Goal: Task Accomplishment & Management: Manage account settings

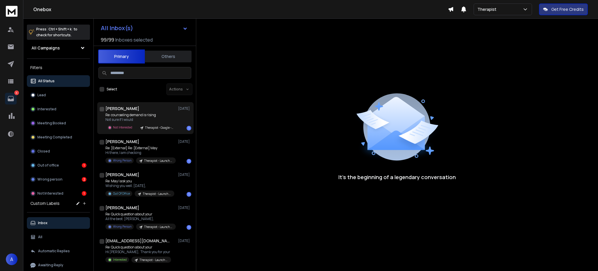
click at [141, 117] on p "Not sure if I would" at bounding box center [140, 119] width 70 height 5
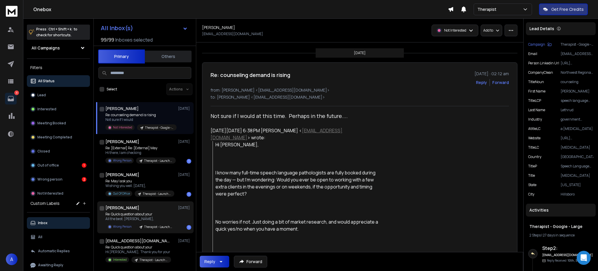
click at [158, 208] on div "Brandy Alcorn 09 Sep" at bounding box center [148, 208] width 86 height 6
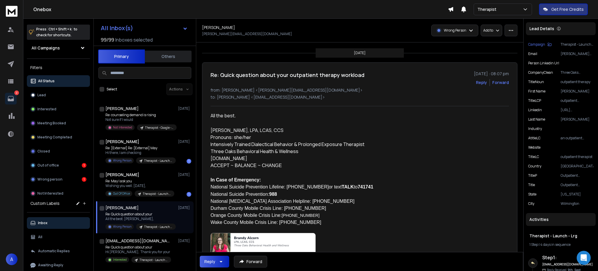
click at [445, 30] on p "Wrong Person" at bounding box center [455, 30] width 23 height 5
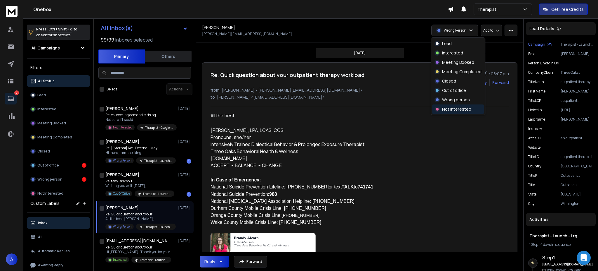
click at [455, 108] on p "Not Interested" at bounding box center [456, 109] width 29 height 6
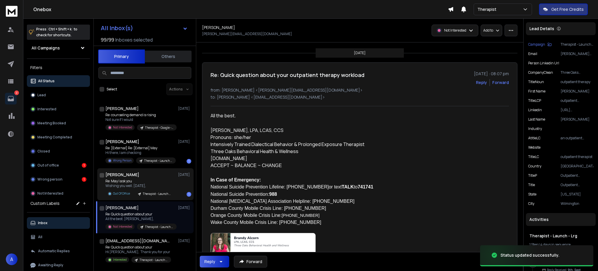
click at [161, 182] on p "Re: May I ask you" at bounding box center [139, 181] width 69 height 5
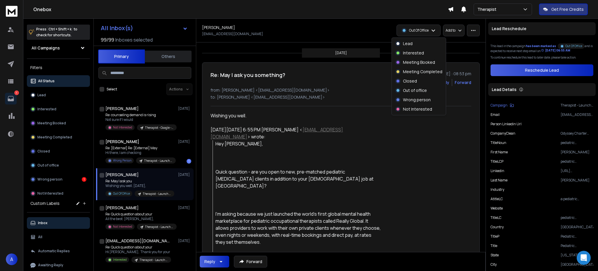
click at [422, 33] on div "Out Of Office" at bounding box center [419, 30] width 44 height 11
click at [423, 110] on p "Not Interested" at bounding box center [417, 109] width 29 height 6
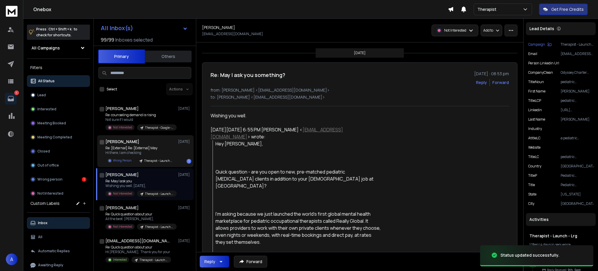
click at [157, 143] on div "Rebecca Cwiklinski 09 Sep" at bounding box center [148, 142] width 86 height 6
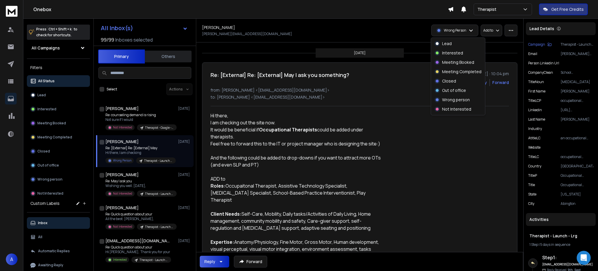
click at [451, 29] on p "Wrong Person" at bounding box center [455, 30] width 23 height 5
click at [458, 52] on p "Interested" at bounding box center [452, 53] width 21 height 6
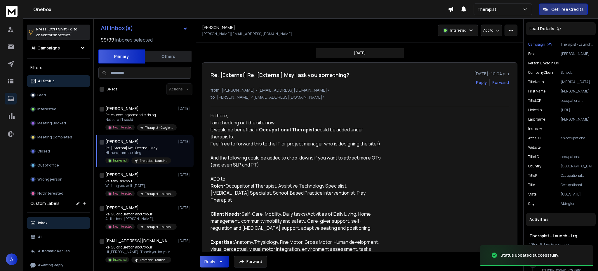
click at [210, 261] on div "Reply" at bounding box center [210, 261] width 11 height 6
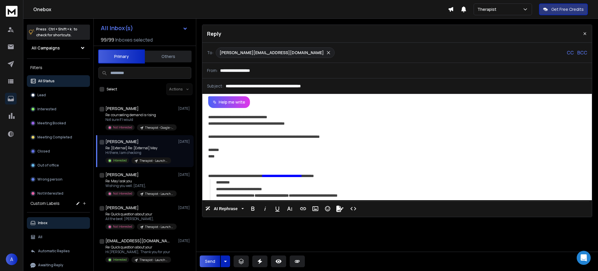
click at [213, 259] on button "Send" at bounding box center [210, 261] width 20 height 12
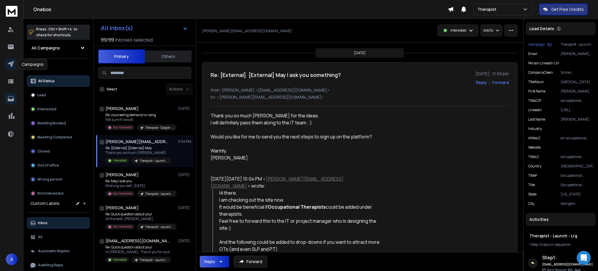
click at [15, 60] on link at bounding box center [11, 64] width 12 height 12
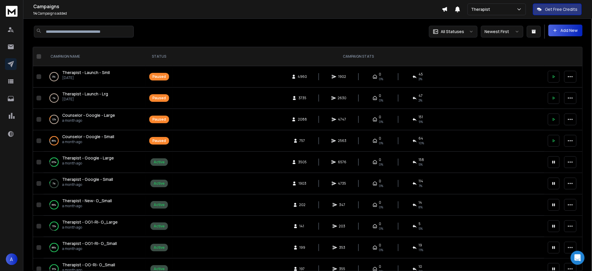
click at [551, 141] on icon at bounding box center [553, 140] width 5 height 5
click at [551, 118] on icon at bounding box center [553, 119] width 5 height 5
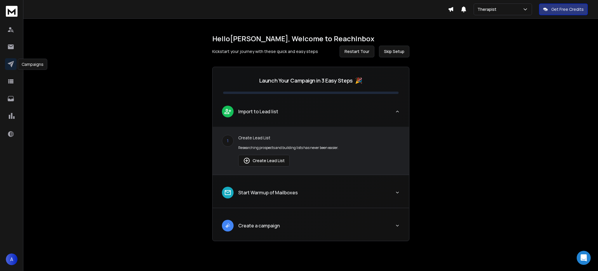
click at [14, 65] on icon at bounding box center [10, 63] width 7 height 7
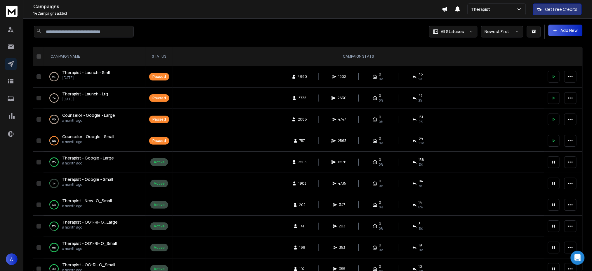
click at [548, 115] on button at bounding box center [554, 119] width 12 height 12
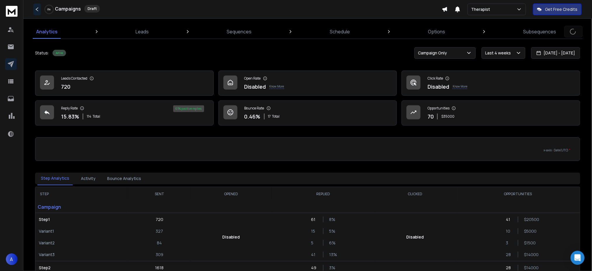
click at [35, 11] on icon at bounding box center [36, 9] width 5 height 5
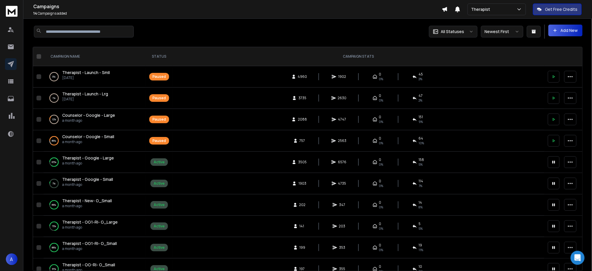
click at [551, 138] on icon at bounding box center [553, 140] width 5 height 5
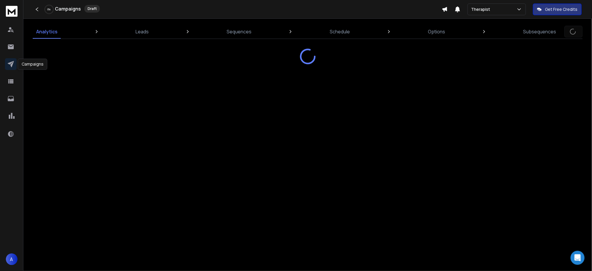
click at [11, 66] on icon at bounding box center [10, 63] width 7 height 7
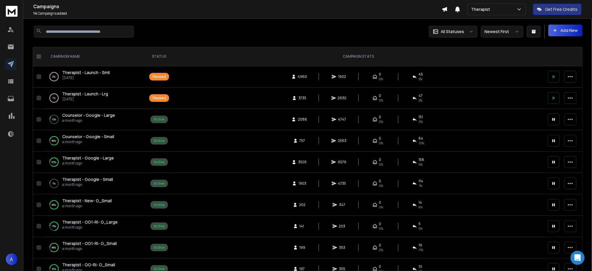
click at [95, 73] on span "Therapist - Launch - Smll" at bounding box center [86, 73] width 48 height 6
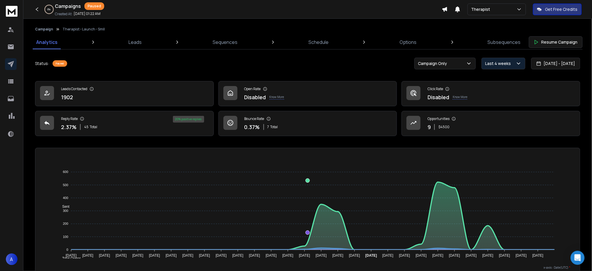
click at [485, 59] on button "Last 4 weeks" at bounding box center [504, 64] width 44 height 12
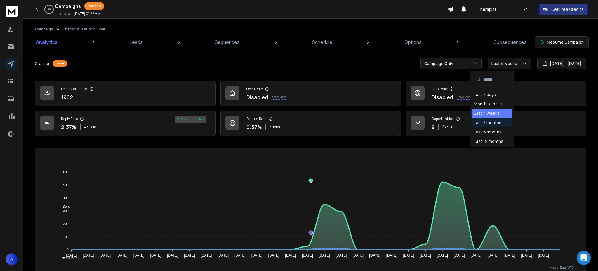
click at [483, 118] on div "Last 3 months" at bounding box center [492, 122] width 41 height 9
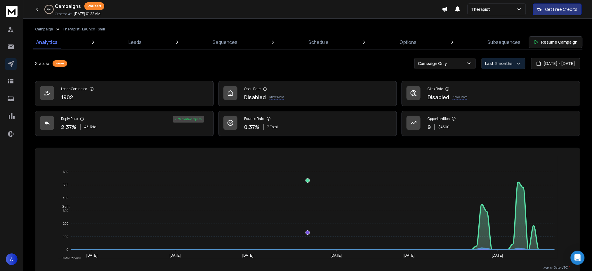
click at [487, 64] on p "Last 3 months" at bounding box center [501, 63] width 30 height 6
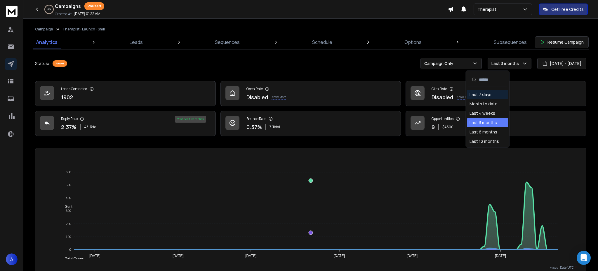
click at [375, 28] on div "Campaign Therapist - Launch - Smll" at bounding box center [311, 29] width 552 height 5
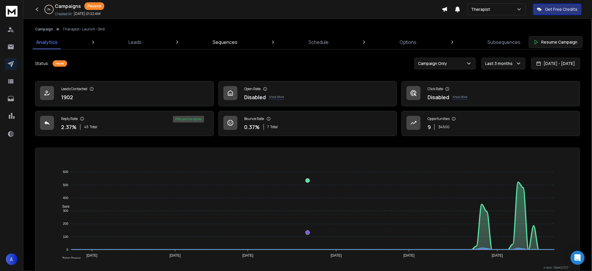
click at [232, 44] on p "Sequences" at bounding box center [225, 42] width 25 height 7
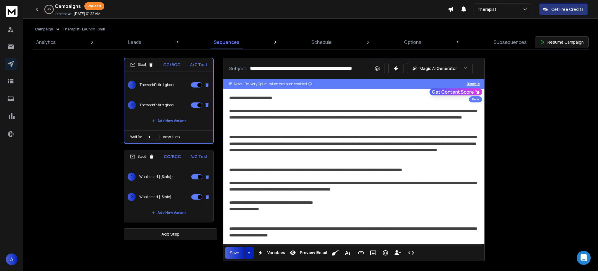
click at [148, 84] on p "The world’s first global platform for {{titleLCP}} is here" at bounding box center [158, 84] width 37 height 5
click at [169, 84] on p "The world’s first global platform for {{titleLCP}} is here" at bounding box center [158, 84] width 37 height 5
click at [302, 68] on input "**********" at bounding box center [307, 68] width 114 height 7
paste input
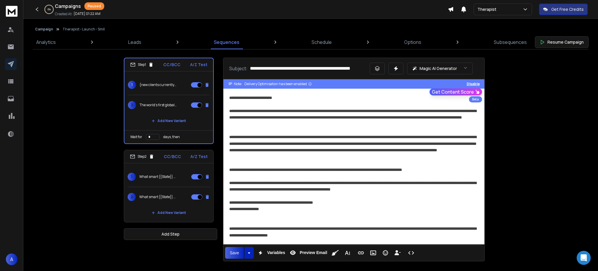
type input "**********"
click at [347, 112] on div "**********" at bounding box center [354, 118] width 250 height 20
click at [35, 8] on icon at bounding box center [36, 9] width 5 height 5
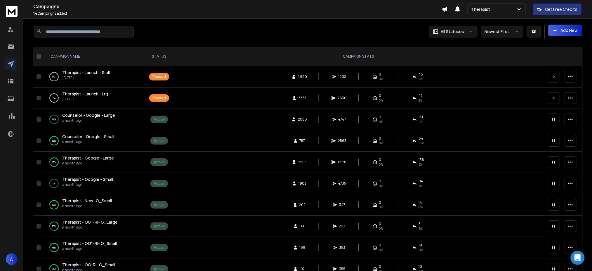
click at [93, 76] on p "[DATE]" at bounding box center [86, 77] width 48 height 5
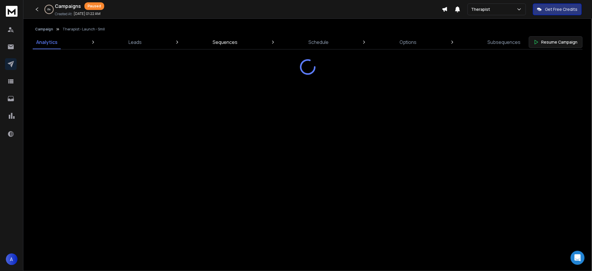
click at [240, 41] on link "Sequences" at bounding box center [225, 42] width 32 height 14
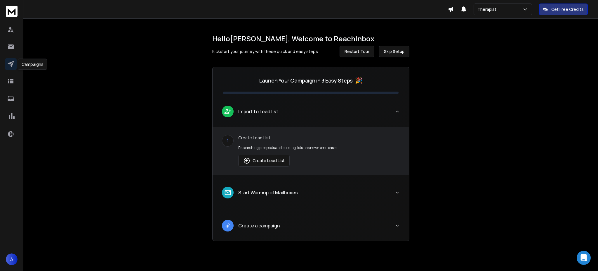
click at [13, 66] on icon at bounding box center [10, 63] width 7 height 7
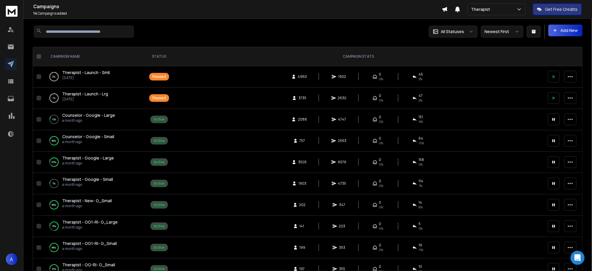
drag, startPoint x: 105, startPoint y: 184, endPoint x: 107, endPoint y: 191, distance: 6.9
click at [97, 181] on div "Therapist - Google - Small a month ago" at bounding box center [87, 183] width 51 height 14
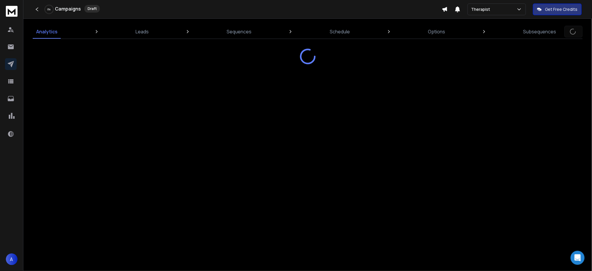
click at [107, 192] on div at bounding box center [308, 182] width 546 height 271
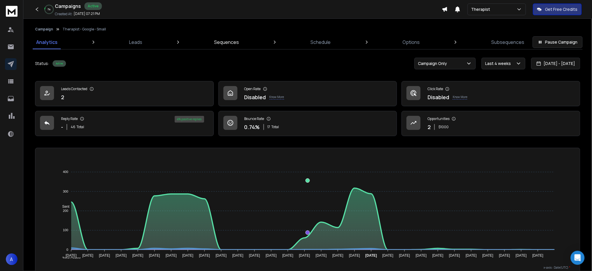
click at [225, 43] on p "Sequences" at bounding box center [226, 42] width 25 height 7
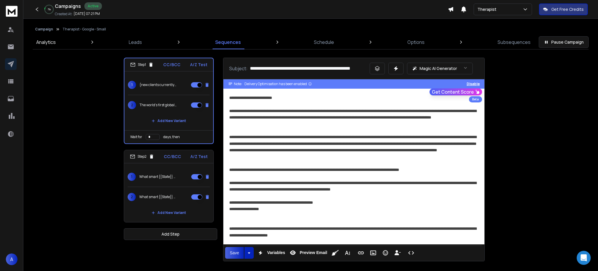
click at [58, 45] on link "Analytics" at bounding box center [46, 42] width 27 height 14
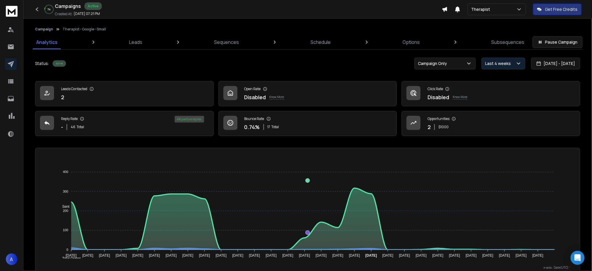
click at [486, 66] on p "Last 4 weeks" at bounding box center [500, 63] width 28 height 6
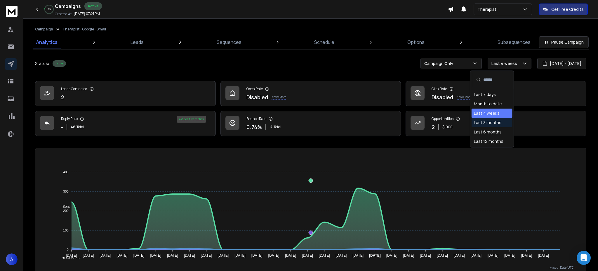
click at [490, 125] on div "Last 3 months" at bounding box center [487, 123] width 27 height 6
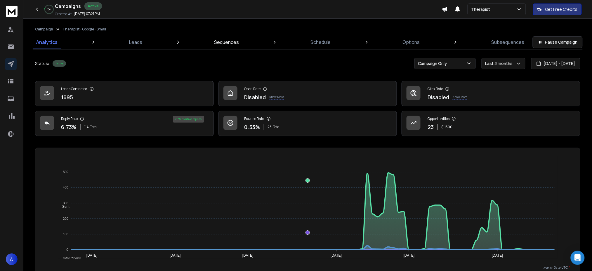
click at [240, 43] on link "Sequences" at bounding box center [227, 42] width 32 height 14
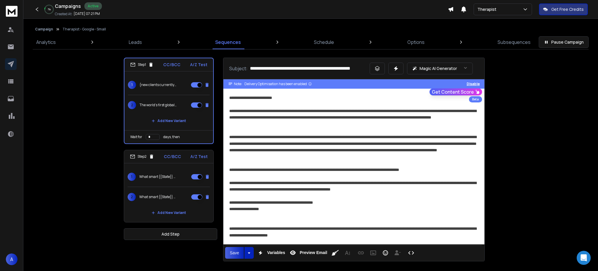
click at [164, 86] on p "{new clients currently?|taking on new clients currently?}" at bounding box center [158, 84] width 37 height 5
click at [54, 44] on p "Analytics" at bounding box center [46, 42] width 20 height 7
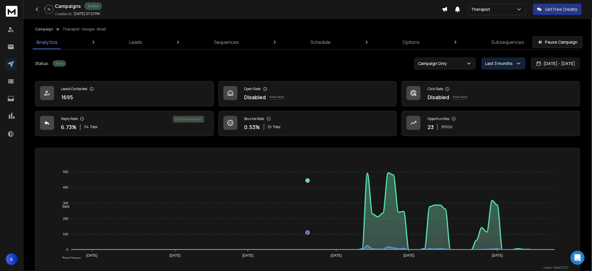
click at [486, 65] on p "Last 3 months" at bounding box center [501, 63] width 30 height 6
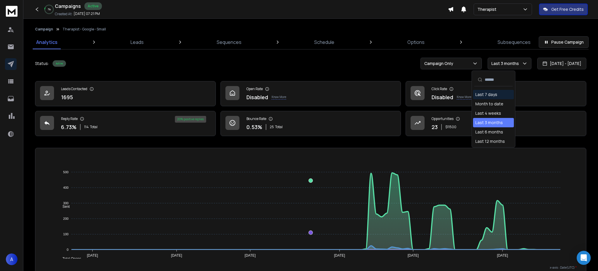
click at [478, 97] on div "Last 7 days" at bounding box center [493, 94] width 41 height 9
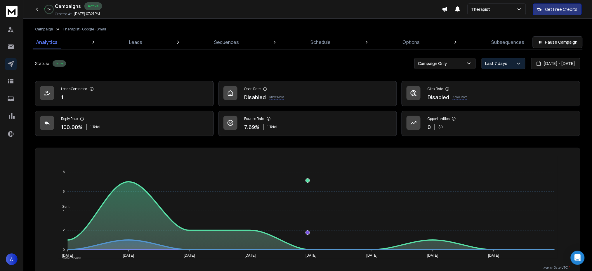
click at [486, 62] on p "Last 7 days" at bounding box center [498, 63] width 25 height 6
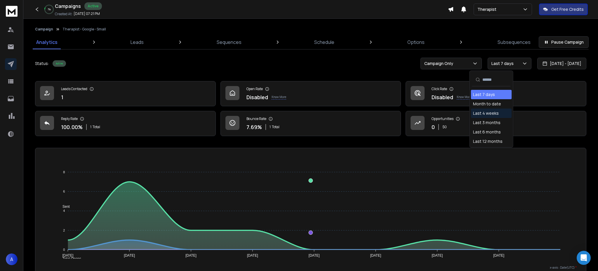
click at [479, 108] on div "Last 4 weeks" at bounding box center [491, 112] width 41 height 9
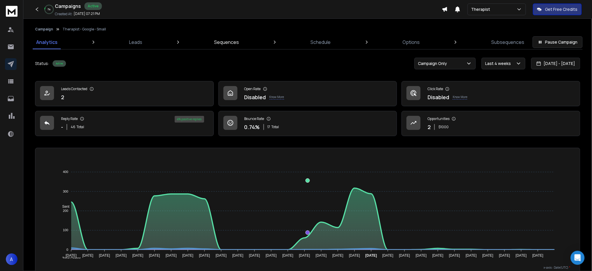
click at [216, 42] on p "Sequences" at bounding box center [226, 42] width 25 height 7
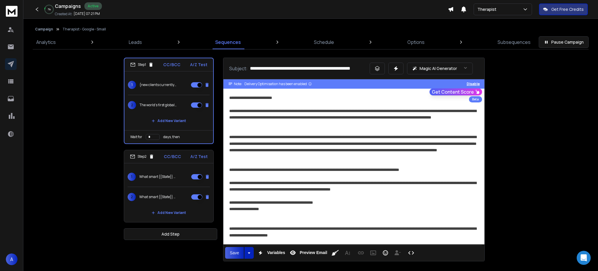
click at [153, 108] on div "2 The world’s first global platform for {{titleLCP}} is here" at bounding box center [152, 105] width 49 height 8
click at [151, 88] on div "1 {new clients currently?|taking on new clients currently?}" at bounding box center [152, 85] width 49 height 8
type input "**********"
click at [325, 68] on input "**********" at bounding box center [307, 68] width 114 height 7
